Goal: Navigation & Orientation: Find specific page/section

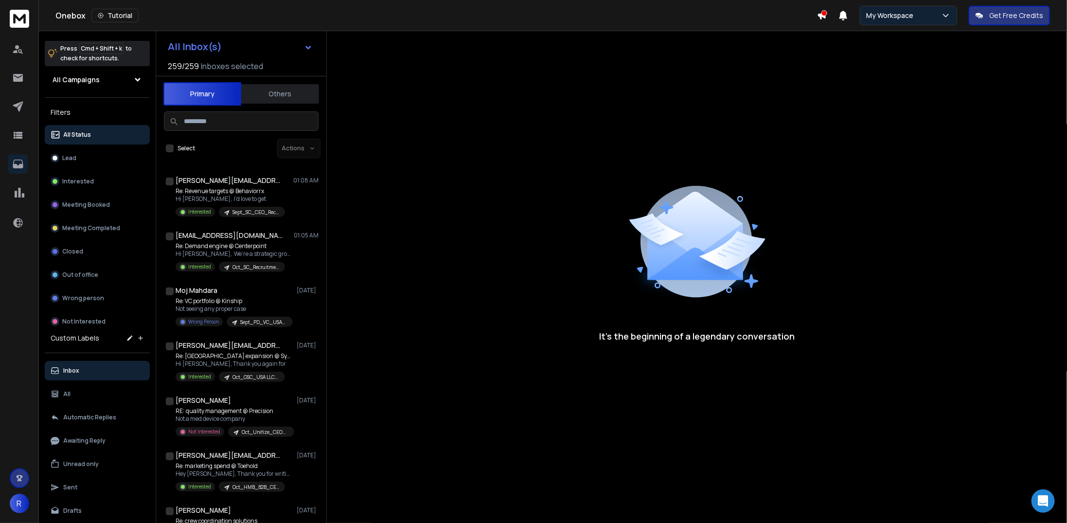
click at [922, 12] on div "My Workspace" at bounding box center [908, 16] width 85 height 10
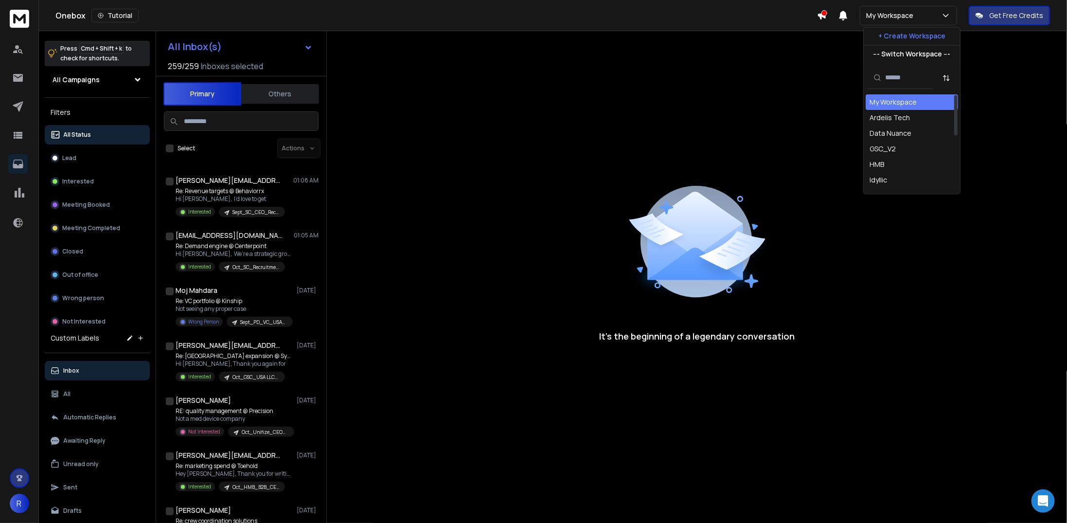
click at [867, 97] on div "My Workspace" at bounding box center [911, 103] width 92 height 16
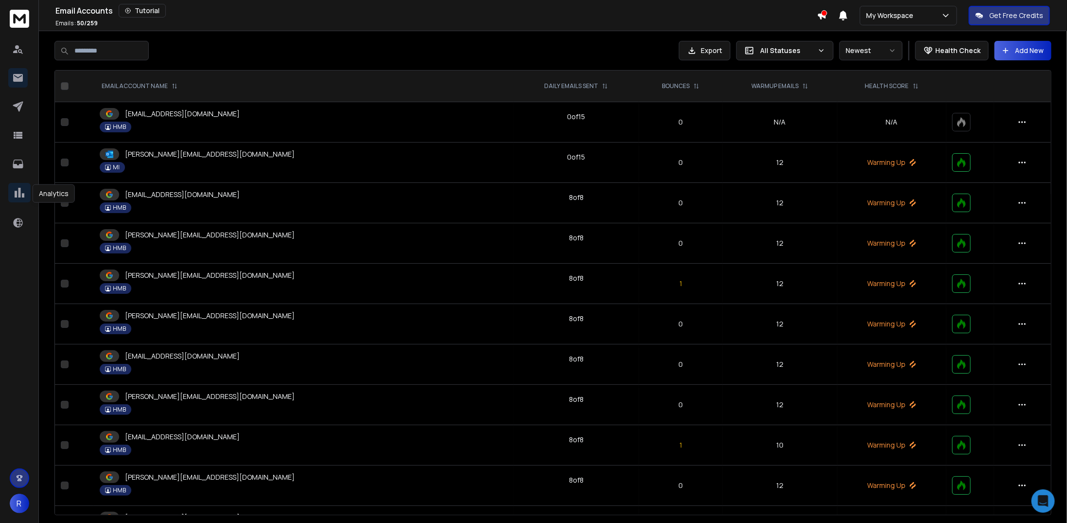
click at [21, 190] on icon at bounding box center [19, 192] width 15 height 15
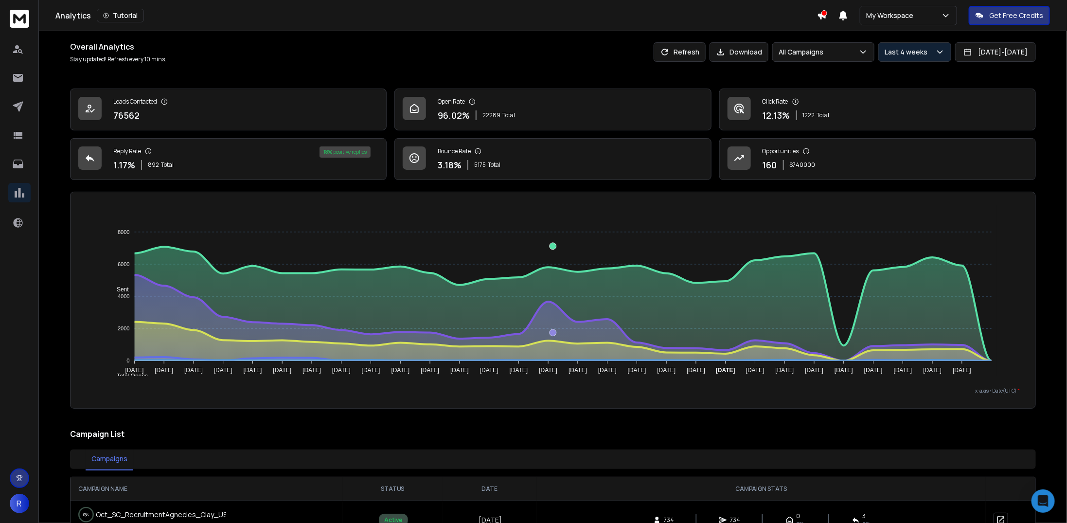
click at [884, 54] on p "Last 4 weeks" at bounding box center [907, 52] width 47 height 10
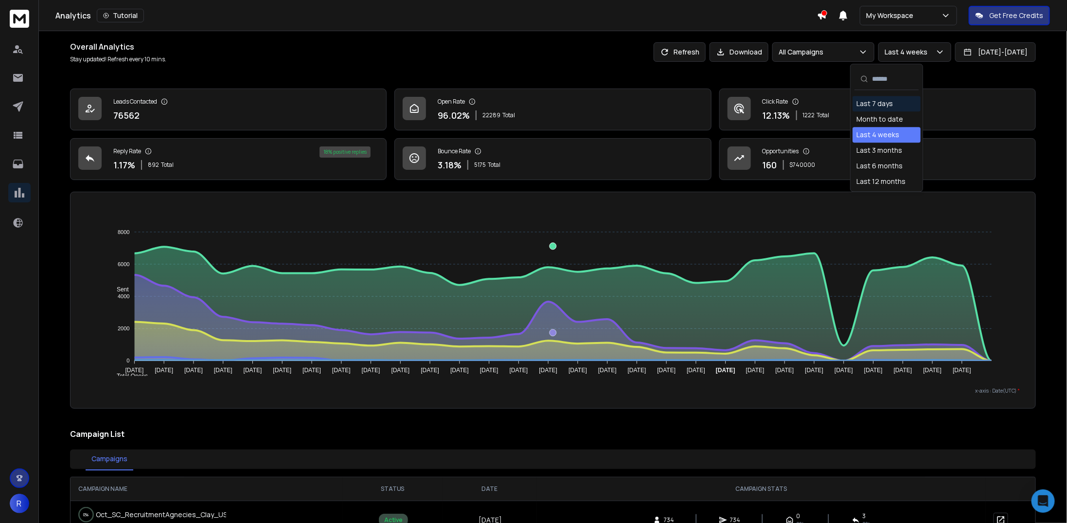
click at [861, 97] on div "Last 7 days" at bounding box center [886, 104] width 68 height 16
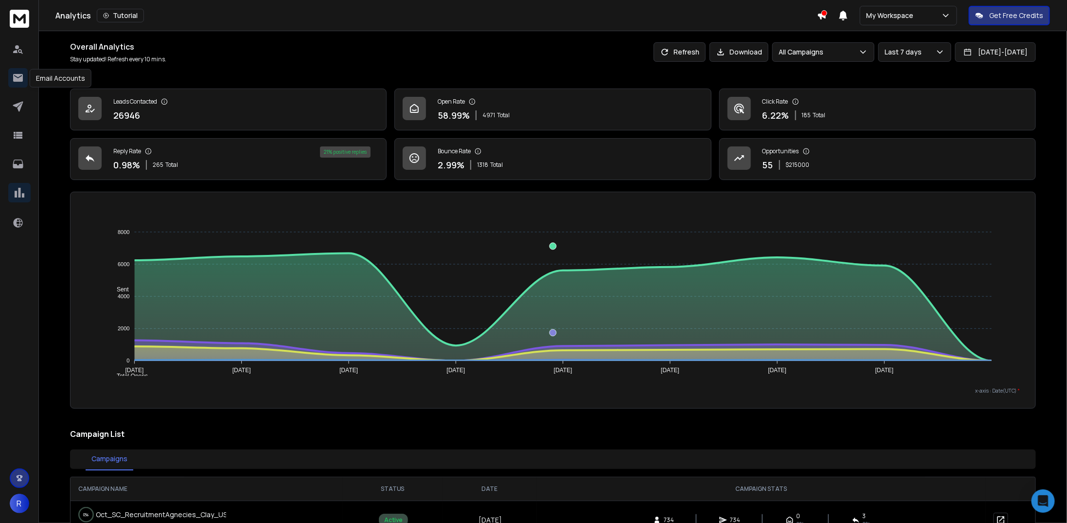
click at [18, 75] on icon at bounding box center [18, 78] width 10 height 8
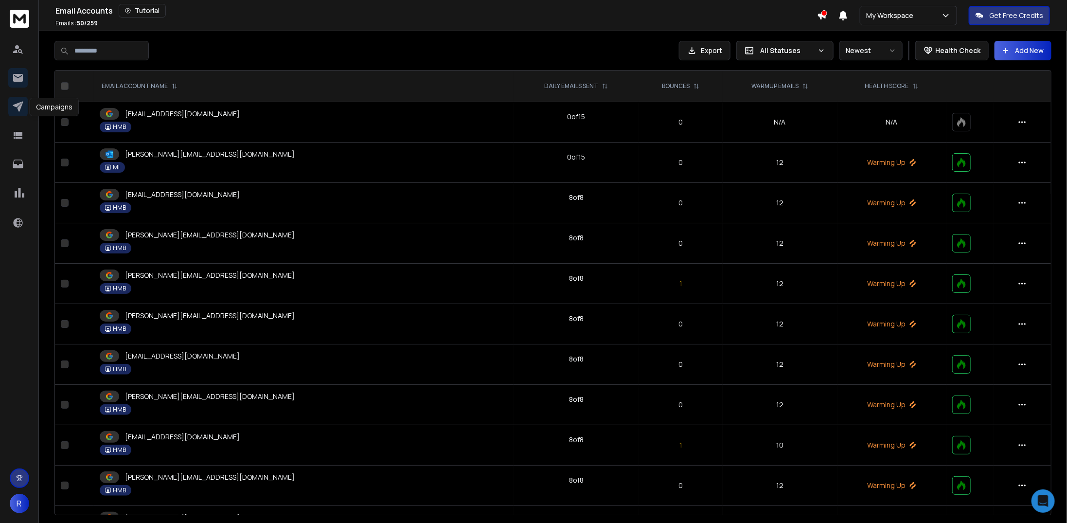
click at [16, 112] on icon at bounding box center [18, 107] width 12 height 12
